Goal: Task Accomplishment & Management: Use online tool/utility

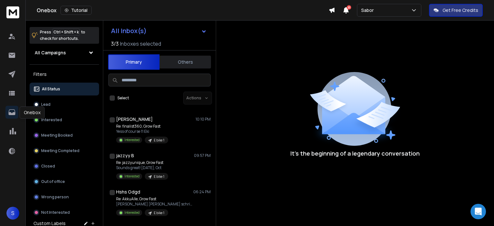
click at [12, 110] on icon at bounding box center [11, 112] width 7 height 6
click at [10, 58] on icon at bounding box center [12, 55] width 8 height 8
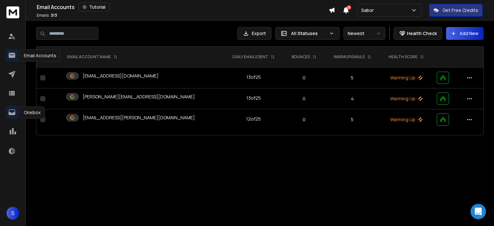
click at [14, 112] on icon at bounding box center [12, 112] width 8 height 8
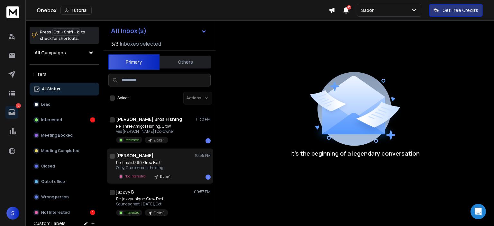
click at [147, 162] on p "Re: finalist360, Grow Fast" at bounding box center [145, 162] width 58 height 5
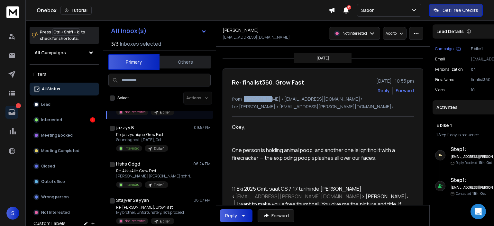
drag, startPoint x: 244, startPoint y: 97, endPoint x: 269, endPoint y: 98, distance: 25.7
click at [269, 98] on p "from: [PERSON_NAME] <[EMAIL_ADDRESS][DOMAIN_NAME]>" at bounding box center [323, 99] width 182 height 6
copy p "[PERSON_NAME]"
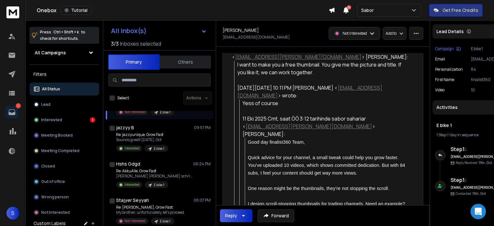
scroll to position [129, 0]
